Goal: Task Accomplishment & Management: Use online tool/utility

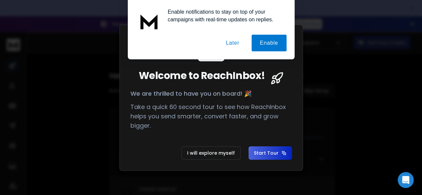
click at [238, 42] on button "Later" at bounding box center [233, 43] width 30 height 17
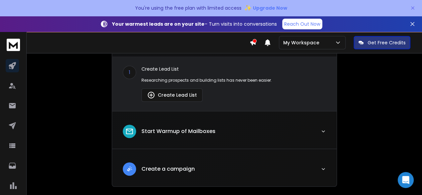
scroll to position [129, 0]
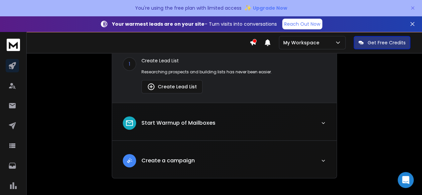
click at [384, 40] on p "Get Free Credits" at bounding box center [387, 42] width 38 height 7
click at [414, 5] on button "Close notification" at bounding box center [412, 8] width 5 height 16
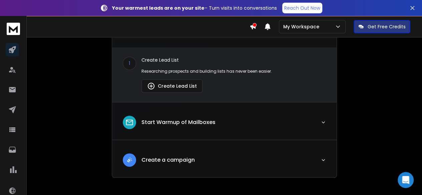
scroll to position [112, 0]
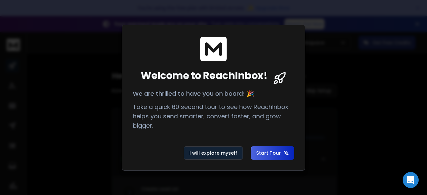
click at [204, 151] on button "I will explore myself" at bounding box center [213, 153] width 59 height 13
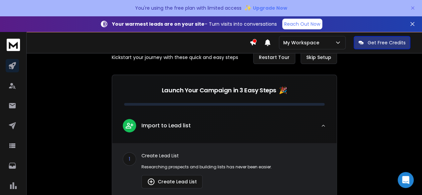
scroll to position [8, 0]
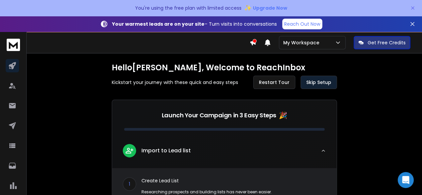
click at [324, 83] on span "Skip Setup" at bounding box center [318, 82] width 25 height 7
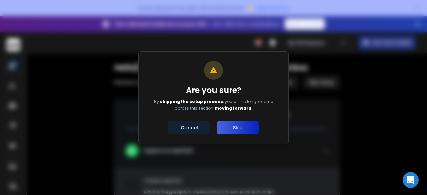
click at [193, 127] on button "Cancel" at bounding box center [190, 127] width 42 height 13
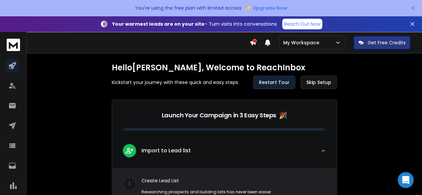
click at [283, 84] on button "Restart Tour" at bounding box center [274, 82] width 42 height 13
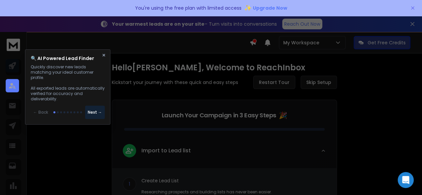
click at [95, 112] on button "Next →" at bounding box center [95, 112] width 20 height 13
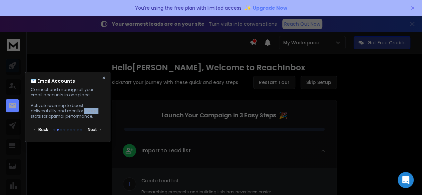
click at [95, 112] on p "Connect and manage all your email accounts in one place. Activate warmup to boo…" at bounding box center [68, 103] width 74 height 32
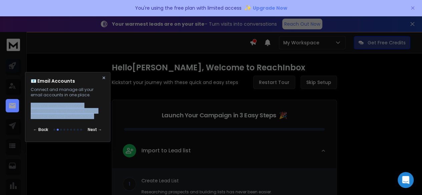
click at [95, 112] on p "Connect and manage all your email accounts in one place. Activate warmup to boo…" at bounding box center [68, 103] width 74 height 32
click at [95, 128] on button "Next →" at bounding box center [95, 129] width 20 height 13
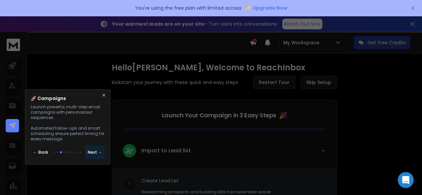
click at [93, 153] on button "Next →" at bounding box center [95, 152] width 20 height 13
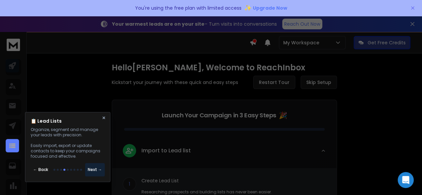
click at [92, 166] on button "Next →" at bounding box center [95, 169] width 20 height 13
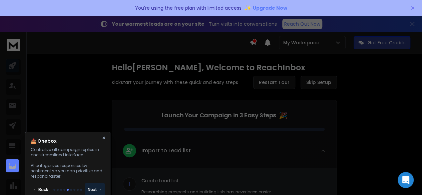
click at [93, 188] on button "Next →" at bounding box center [95, 189] width 20 height 13
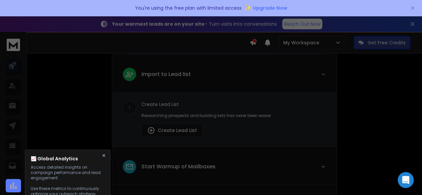
scroll to position [129, 0]
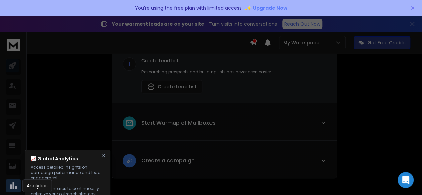
click at [7, 187] on link at bounding box center [13, 185] width 15 height 15
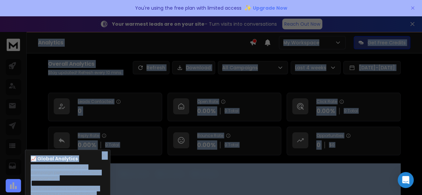
drag, startPoint x: 10, startPoint y: 161, endPoint x: 126, endPoint y: 184, distance: 118.2
click at [126, 184] on div "📈 Global Analytics × Access detailed insights on campaign performance and lead …" at bounding box center [211, 165] width 422 height 266
click at [19, 182] on link at bounding box center [13, 185] width 15 height 15
click at [104, 157] on button "×" at bounding box center [104, 156] width 4 height 6
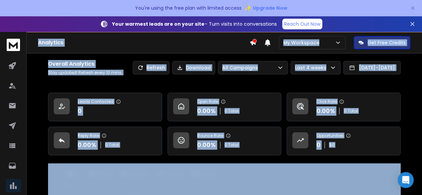
click at [104, 156] on link "Reply Rate 0.00 % 0 Total" at bounding box center [105, 141] width 114 height 29
click at [13, 120] on link at bounding box center [12, 125] width 13 height 13
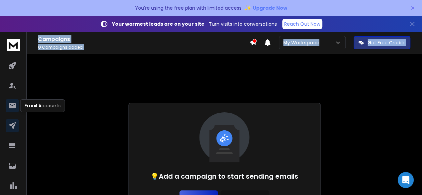
click at [12, 99] on link at bounding box center [12, 105] width 13 height 13
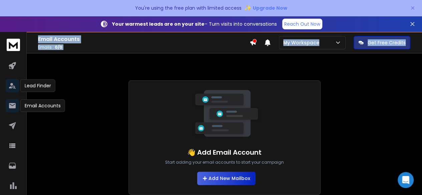
click at [10, 81] on link at bounding box center [12, 85] width 13 height 13
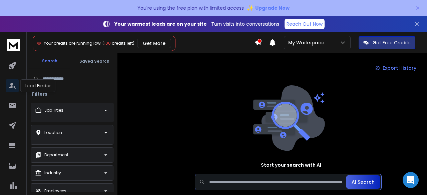
click at [152, 133] on div "Export History Start your search with AI" at bounding box center [288, 114] width 320 height 107
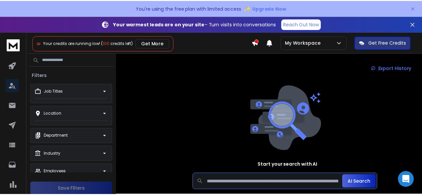
scroll to position [10, 0]
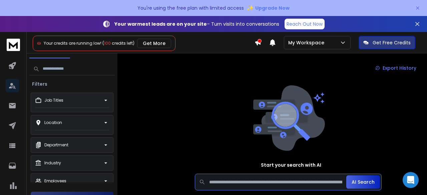
click at [83, 101] on div "Job Titles" at bounding box center [72, 100] width 74 height 7
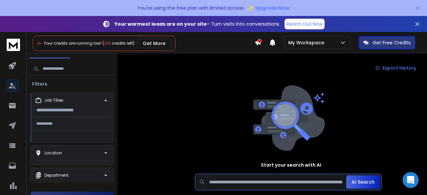
type input "**********"
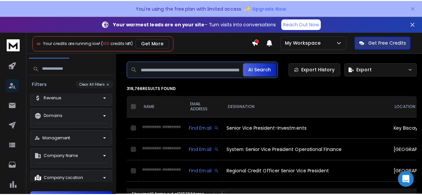
scroll to position [156, 0]
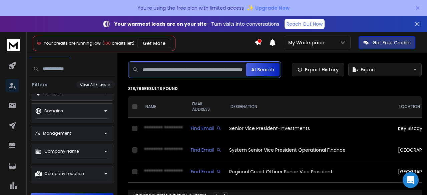
click at [86, 152] on div "Company Name" at bounding box center [72, 151] width 74 height 7
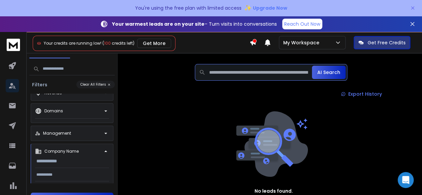
type input "**********"
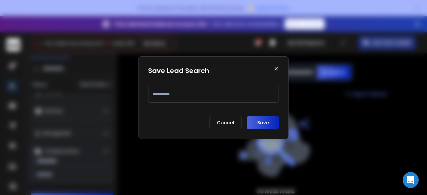
click at [218, 93] on input at bounding box center [213, 94] width 131 height 17
type input "**********"
click at [254, 127] on button "Save" at bounding box center [263, 122] width 32 height 13
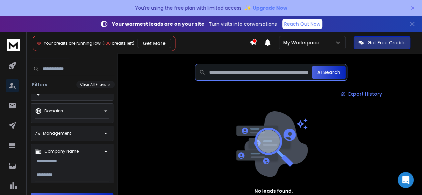
click at [205, 152] on div "Export History No leads found." at bounding box center [271, 140] width 286 height 107
click at [13, 82] on icon at bounding box center [12, 86] width 8 height 8
click at [11, 86] on icon at bounding box center [12, 86] width 8 height 8
click at [12, 90] on link at bounding box center [12, 85] width 13 height 13
click at [107, 83] on icon at bounding box center [108, 84] width 3 height 3
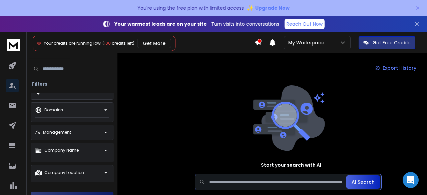
scroll to position [0, 0]
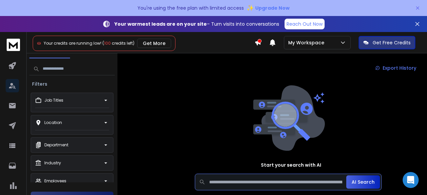
click at [104, 181] on icon at bounding box center [105, 181] width 3 height 1
click at [94, 178] on div "Employees" at bounding box center [72, 181] width 74 height 7
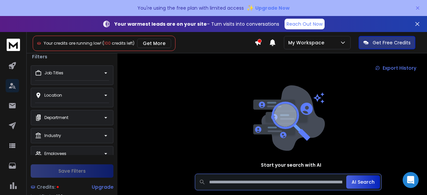
scroll to position [45, 0]
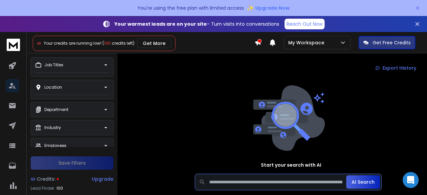
click at [98, 148] on div "Filters Job Titles Location Department Industry Employees Revenue Domains Manag…" at bounding box center [71, 96] width 85 height 112
drag, startPoint x: 98, startPoint y: 147, endPoint x: 112, endPoint y: 95, distance: 54.0
click at [112, 95] on div "Filters Job Titles Location Department Industry Employees Revenue Domains Manag…" at bounding box center [71, 96] width 85 height 112
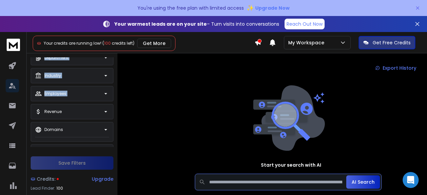
scroll to position [53, 0]
click at [85, 91] on div "Employees" at bounding box center [72, 93] width 74 height 7
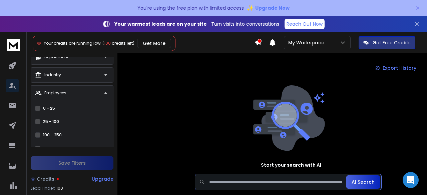
click at [85, 91] on div "Employees" at bounding box center [72, 93] width 74 height 7
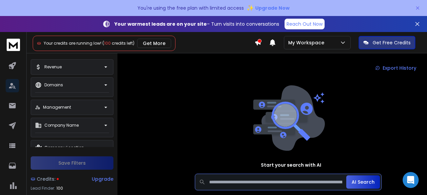
scroll to position [107, 0]
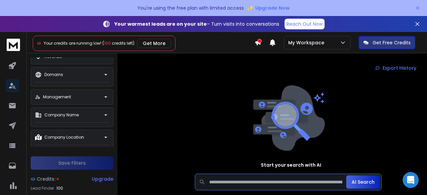
click at [97, 116] on div "Company Name" at bounding box center [72, 115] width 74 height 7
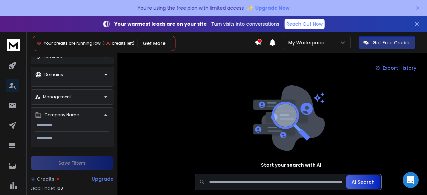
click at [83, 132] on input at bounding box center [72, 138] width 74 height 13
click at [80, 123] on input at bounding box center [72, 124] width 74 height 13
type input "**********"
click at [81, 169] on div "Save Filters Credits: Upgrade Lead Finder: 100" at bounding box center [72, 176] width 91 height 39
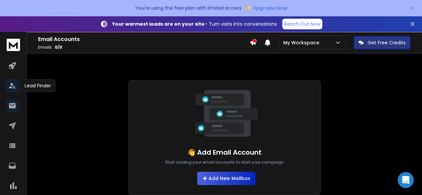
click at [18, 88] on link at bounding box center [12, 85] width 13 height 13
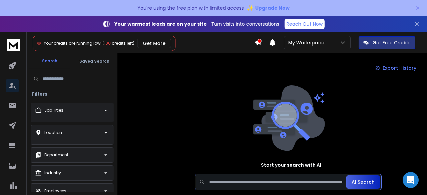
click at [77, 83] on input at bounding box center [71, 78] width 85 height 13
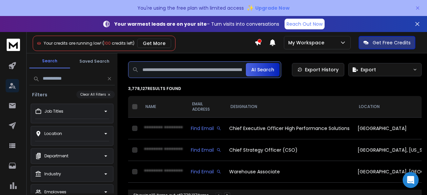
type input "**********"
click at [98, 112] on div "Job Titles" at bounding box center [72, 111] width 74 height 7
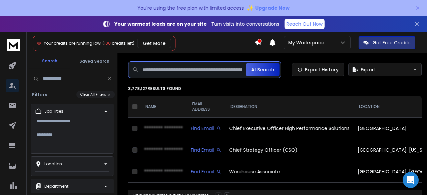
type input "**********"
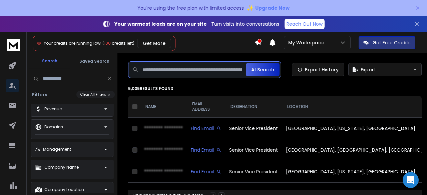
scroll to position [156, 0]
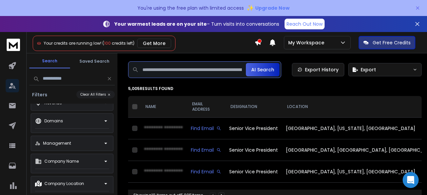
click at [95, 162] on div "Company Name" at bounding box center [72, 161] width 74 height 7
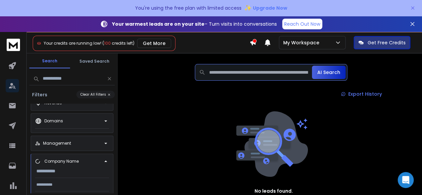
type input "**********"
